Goal: Task Accomplishment & Management: Use online tool/utility

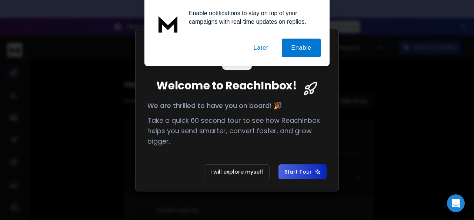
click at [259, 48] on button "Later" at bounding box center [260, 48] width 33 height 19
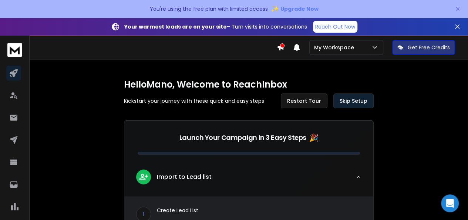
click at [341, 103] on span "Skip Setup" at bounding box center [354, 100] width 28 height 7
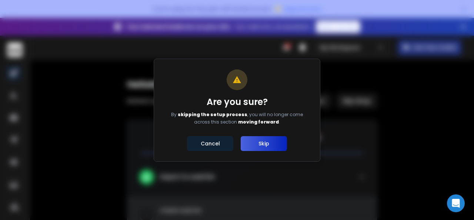
click at [260, 145] on button "Skip" at bounding box center [264, 143] width 46 height 15
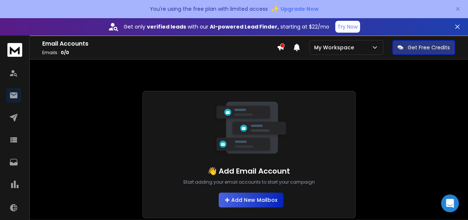
drag, startPoint x: 456, startPoint y: 27, endPoint x: 445, endPoint y: 42, distance: 18.8
click at [456, 28] on icon at bounding box center [457, 26] width 7 height 7
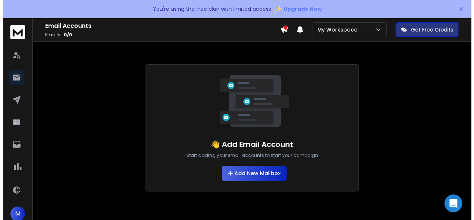
scroll to position [12, 0]
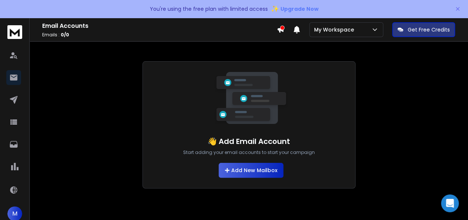
click at [427, 30] on p "Get Free Credits" at bounding box center [429, 29] width 42 height 7
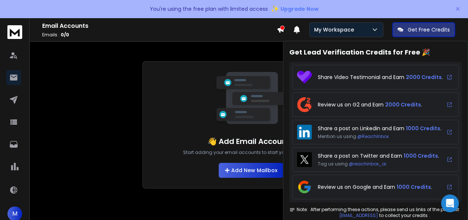
click at [350, 30] on p "My Workspace" at bounding box center [335, 29] width 43 height 7
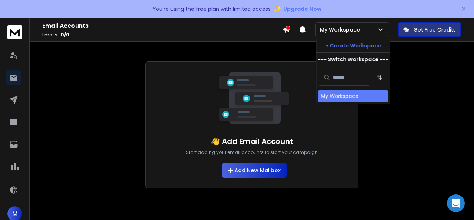
click at [339, 78] on input "text" at bounding box center [349, 77] width 32 height 16
paste input "**********"
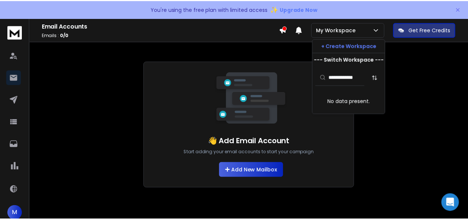
scroll to position [0, 3]
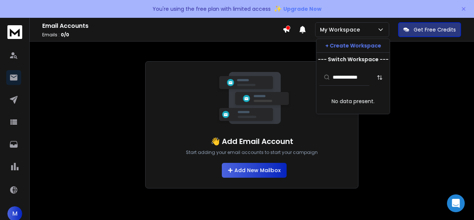
type input "**********"
click at [420, 29] on p "Get Free Credits" at bounding box center [435, 29] width 42 height 7
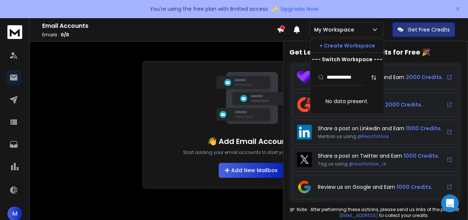
scroll to position [0, 0]
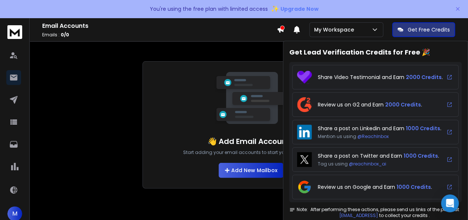
click at [378, 154] on p "Share a post on Twitter and Earn 1000 Credits ." at bounding box center [378, 155] width 121 height 7
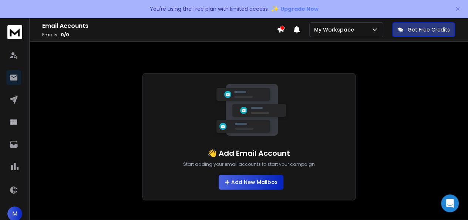
click at [269, 181] on button "Add New Mailbox" at bounding box center [251, 181] width 65 height 15
click at [399, 30] on icon "button" at bounding box center [401, 29] width 6 height 4
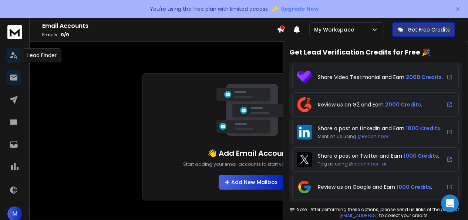
click at [16, 55] on icon at bounding box center [13, 55] width 9 height 9
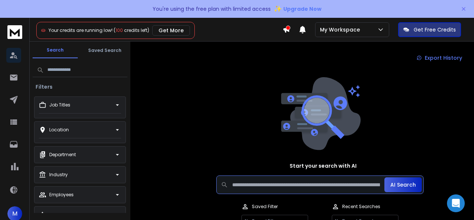
click at [74, 72] on input at bounding box center [80, 69] width 95 height 15
paste input "**********"
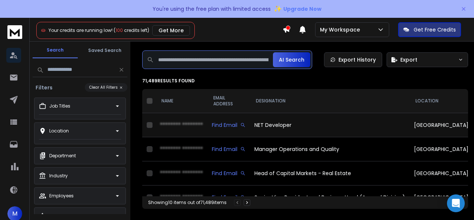
type input "**********"
click at [224, 126] on div "Find Email" at bounding box center [229, 124] width 34 height 7
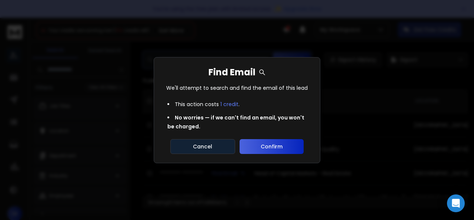
click at [219, 148] on button "Cancel" at bounding box center [202, 146] width 65 height 15
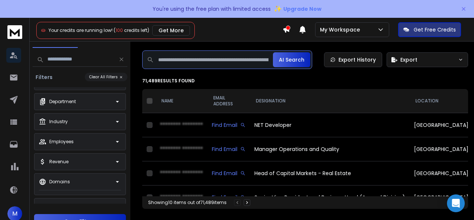
scroll to position [74, 0]
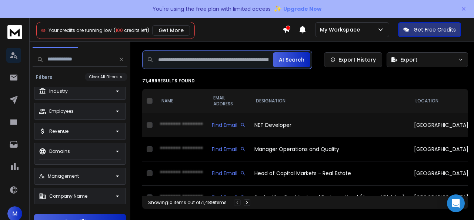
click at [224, 125] on div "Find Email" at bounding box center [229, 124] width 34 height 7
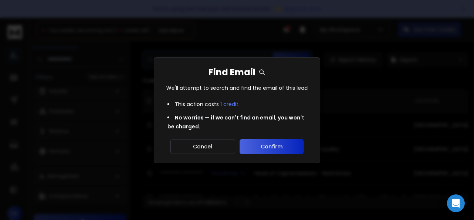
drag, startPoint x: 281, startPoint y: 149, endPoint x: 284, endPoint y: 154, distance: 5.0
click at [281, 149] on button "Confirm" at bounding box center [272, 146] width 64 height 15
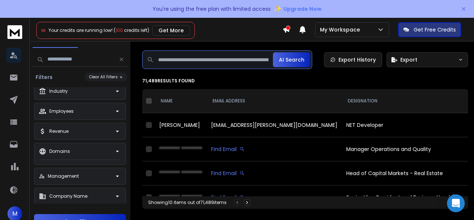
scroll to position [0, 0]
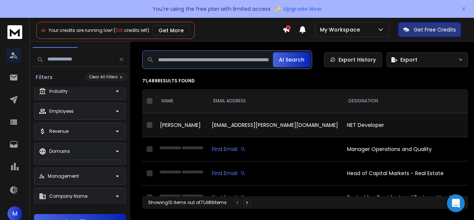
click at [173, 124] on span "Rajesh Vepuri" at bounding box center [180, 124] width 41 height 7
click at [244, 124] on div "rajesh.vepuri@samsclub.com" at bounding box center [275, 124] width 126 height 7
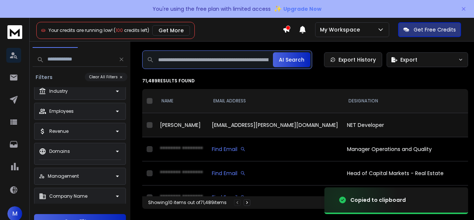
click at [188, 125] on span "Rajesh Vepuri" at bounding box center [180, 124] width 41 height 7
click at [188, 126] on span "Rajesh Vepuri" at bounding box center [180, 124] width 41 height 7
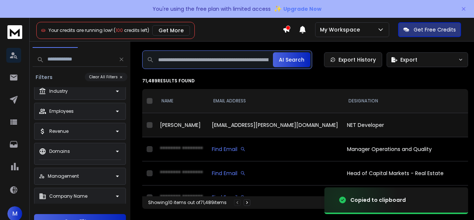
click at [343, 123] on td "NET Developer" at bounding box center [423, 125] width 160 height 24
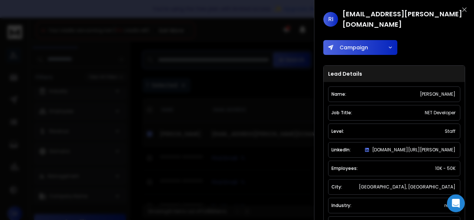
click at [324, 123] on div at bounding box center [237, 110] width 474 height 220
click at [388, 44] on icon "button" at bounding box center [390, 47] width 5 height 6
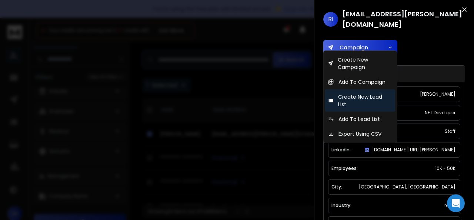
click at [461, 9] on icon "button" at bounding box center [464, 9] width 7 height 7
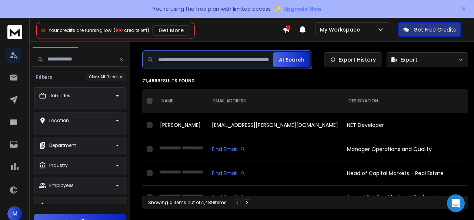
click at [193, 57] on textarea at bounding box center [213, 59] width 110 height 15
paste textarea "**********"
type textarea "**********"
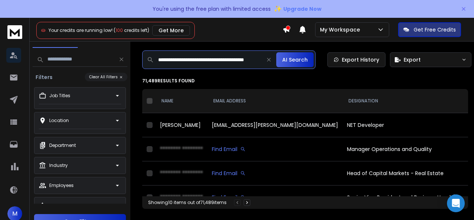
scroll to position [3, 0]
click at [290, 58] on button "AI Search" at bounding box center [294, 59] width 37 height 15
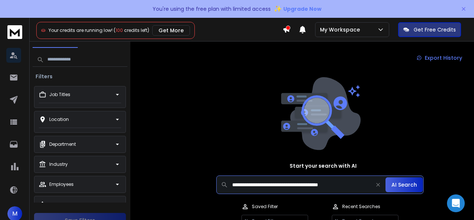
click at [415, 180] on button "AI Search" at bounding box center [403, 184] width 37 height 15
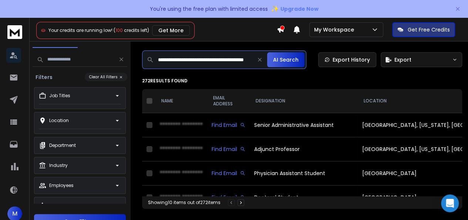
type input "**********"
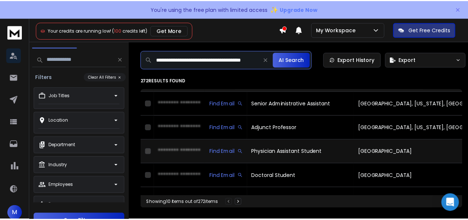
scroll to position [0, 0]
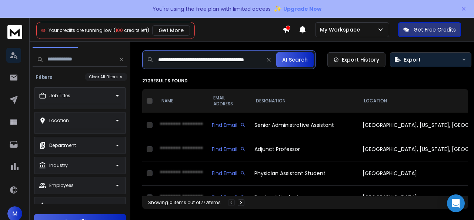
click at [423, 64] on button "Export" at bounding box center [430, 59] width 81 height 15
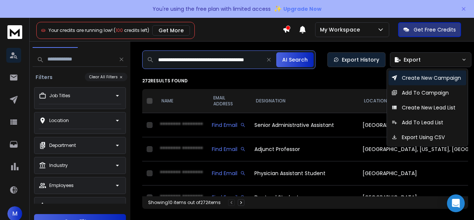
click at [357, 58] on link "Export History" at bounding box center [356, 59] width 58 height 15
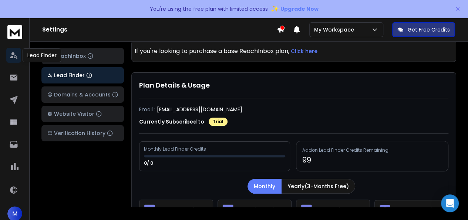
click at [16, 54] on icon at bounding box center [13, 55] width 9 height 9
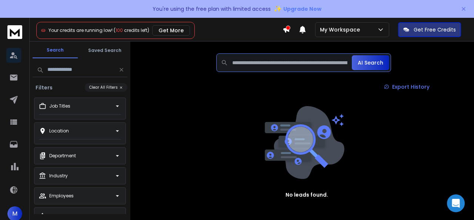
click at [70, 68] on input "**********" at bounding box center [80, 69] width 95 height 15
click at [70, 67] on input "**********" at bounding box center [80, 69] width 95 height 15
click at [93, 71] on input "**********" at bounding box center [80, 69] width 95 height 15
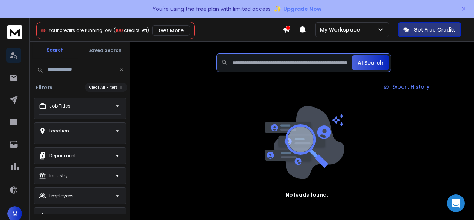
paste input "**********"
type input "**********"
click at [107, 49] on button "Saved Search" at bounding box center [104, 50] width 45 height 15
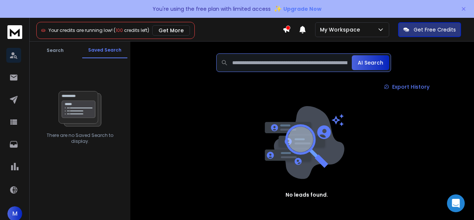
click at [81, 139] on p "There are no Saved Search to display." at bounding box center [80, 138] width 83 height 12
click at [54, 51] on button "Search" at bounding box center [55, 50] width 45 height 15
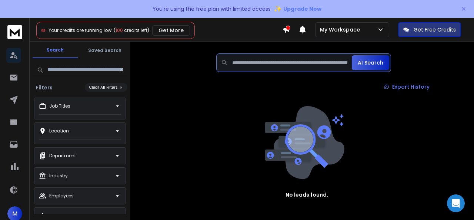
click at [80, 105] on div "Job Titles" at bounding box center [80, 105] width 82 height 7
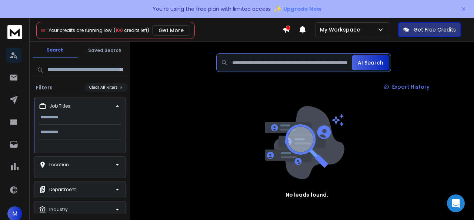
click at [80, 105] on div "Job Titles" at bounding box center [80, 105] width 82 height 7
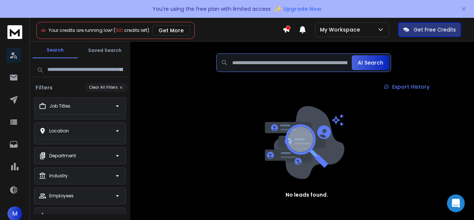
click at [68, 128] on p "Location" at bounding box center [59, 131] width 20 height 6
click at [82, 158] on div "Department" at bounding box center [80, 155] width 82 height 7
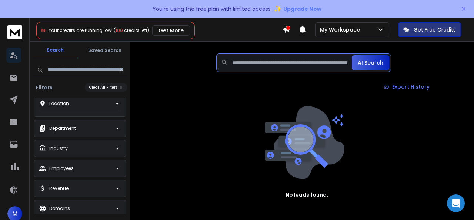
scroll to position [37, 0]
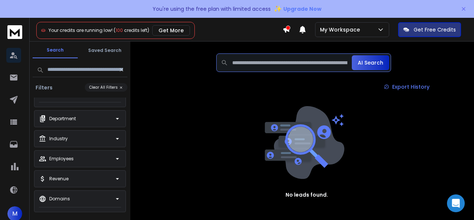
click at [86, 142] on div "Industry" at bounding box center [80, 138] width 92 height 17
click at [86, 137] on div "Industry" at bounding box center [80, 138] width 82 height 7
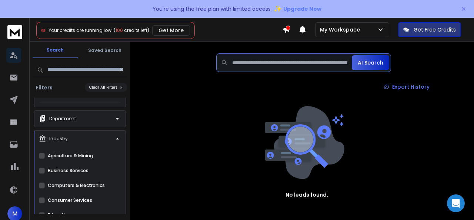
click at [86, 137] on div "Industry" at bounding box center [80, 138] width 82 height 7
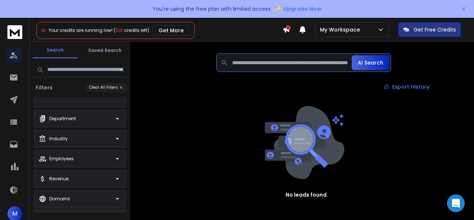
click at [71, 158] on p "Employees" at bounding box center [61, 159] width 24 height 6
click at [72, 157] on p "Employees" at bounding box center [61, 159] width 24 height 6
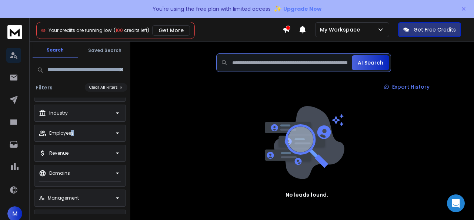
scroll to position [74, 0]
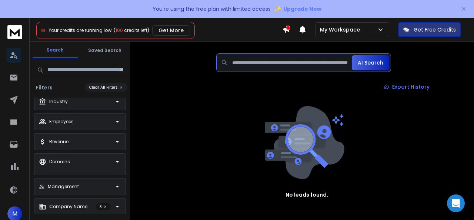
click at [60, 160] on p "Domains" at bounding box center [59, 161] width 21 height 6
click at [71, 155] on div "Domains" at bounding box center [80, 173] width 92 height 41
click at [69, 202] on p "Management" at bounding box center [63, 205] width 31 height 6
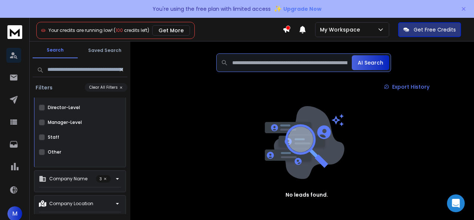
click at [77, 179] on p "Company Name" at bounding box center [68, 179] width 38 height 6
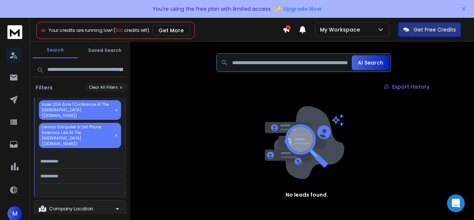
click at [74, 206] on p "Company Location" at bounding box center [71, 209] width 44 height 6
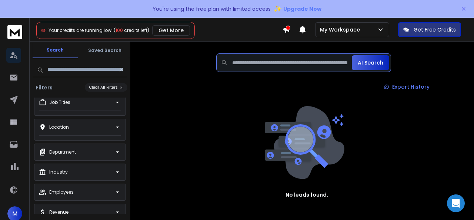
scroll to position [0, 0]
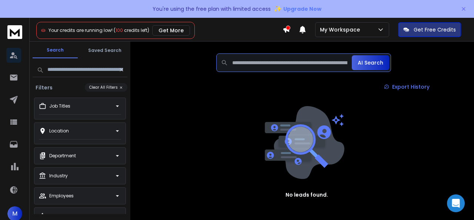
click at [309, 63] on textarea at bounding box center [289, 62] width 115 height 15
paste textarea "**********"
type textarea "**********"
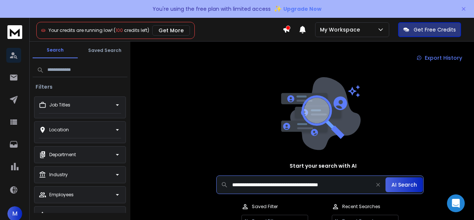
type input "**********"
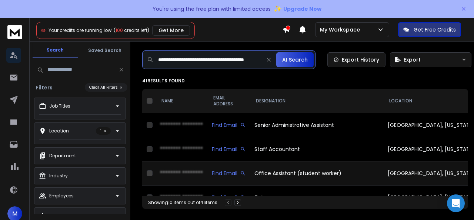
click at [399, 183] on td "Bridgeport, Connecticut, United States" at bounding box center [459, 173] width 153 height 24
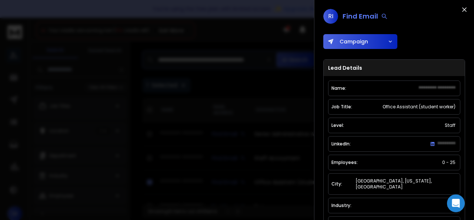
click at [463, 10] on icon "button" at bounding box center [464, 9] width 7 height 7
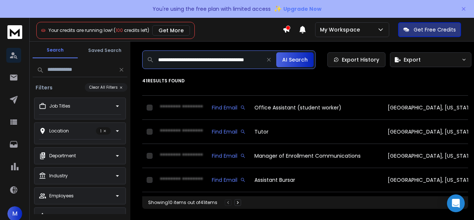
scroll to position [0, 0]
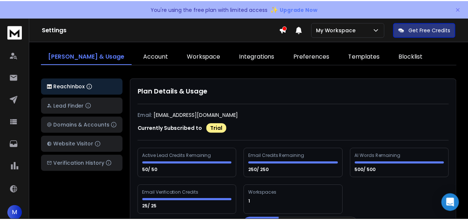
scroll to position [30, 0]
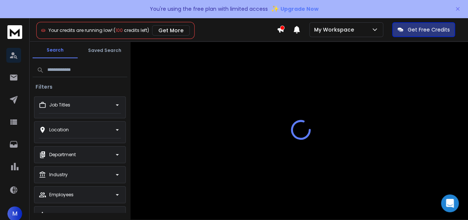
type input "**********"
